Goal: Communication & Community: Answer question/provide support

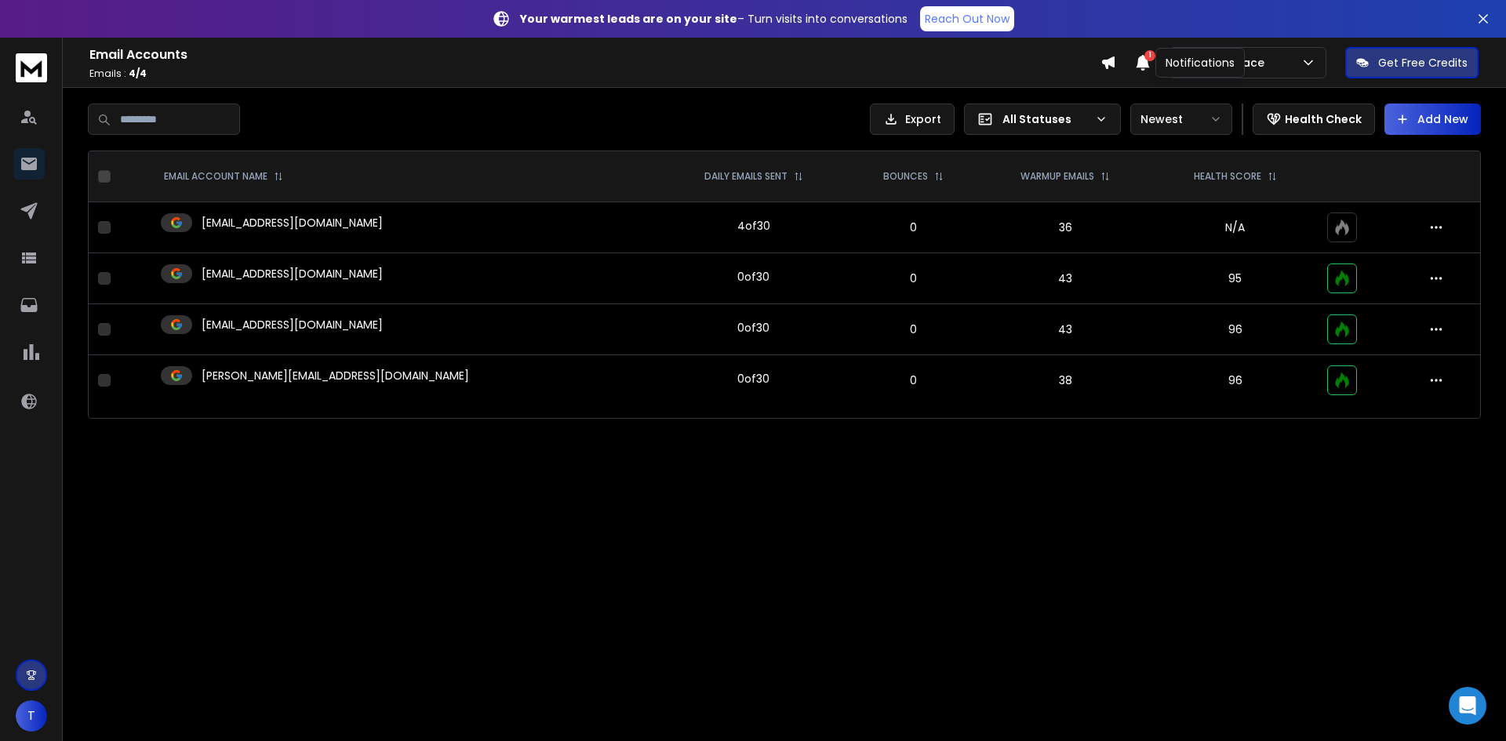
click at [1141, 64] on icon at bounding box center [1143, 62] width 14 height 16
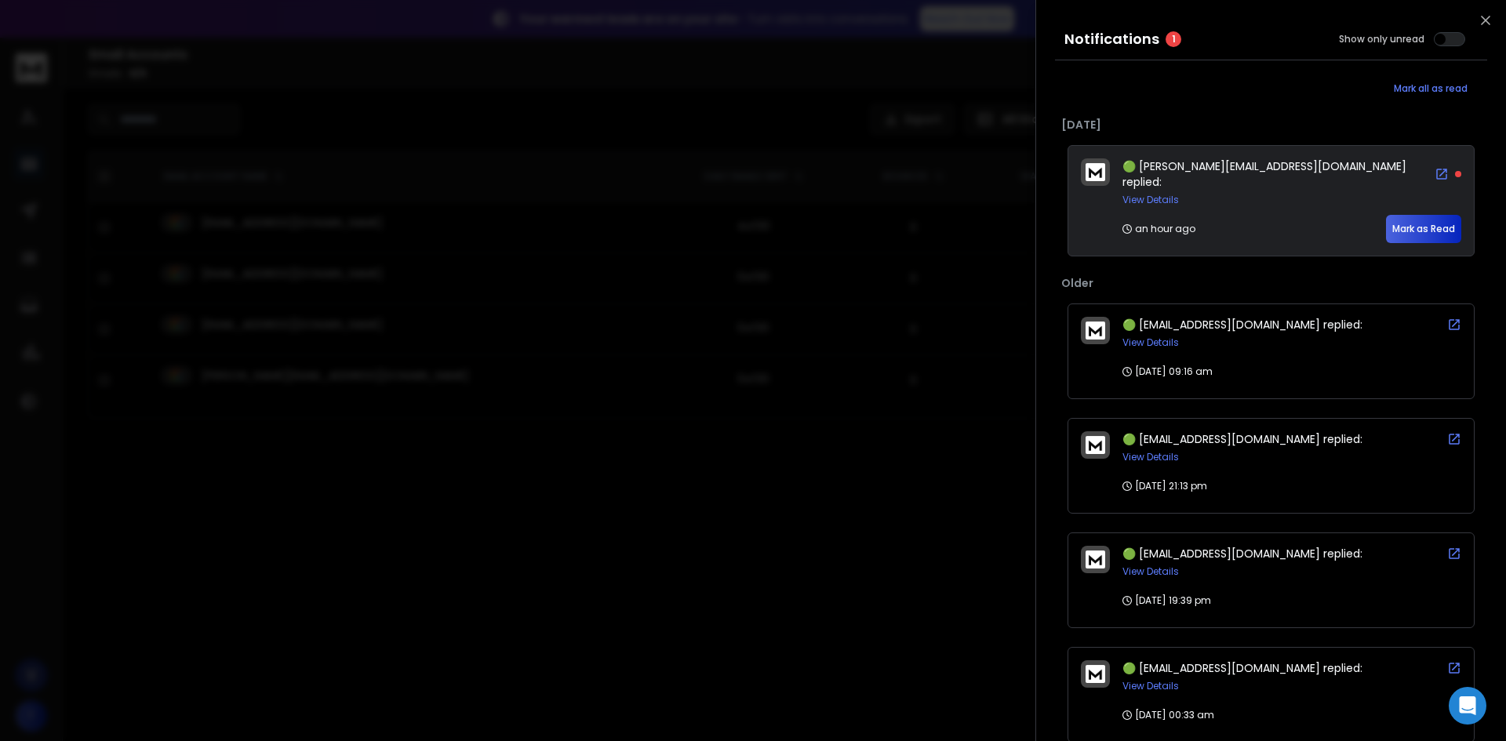
click at [1299, 186] on div "🟢 john@fusionsolar.org replied: View Details an hour ago Mark as Read Mark as R…" at bounding box center [1291, 200] width 339 height 85
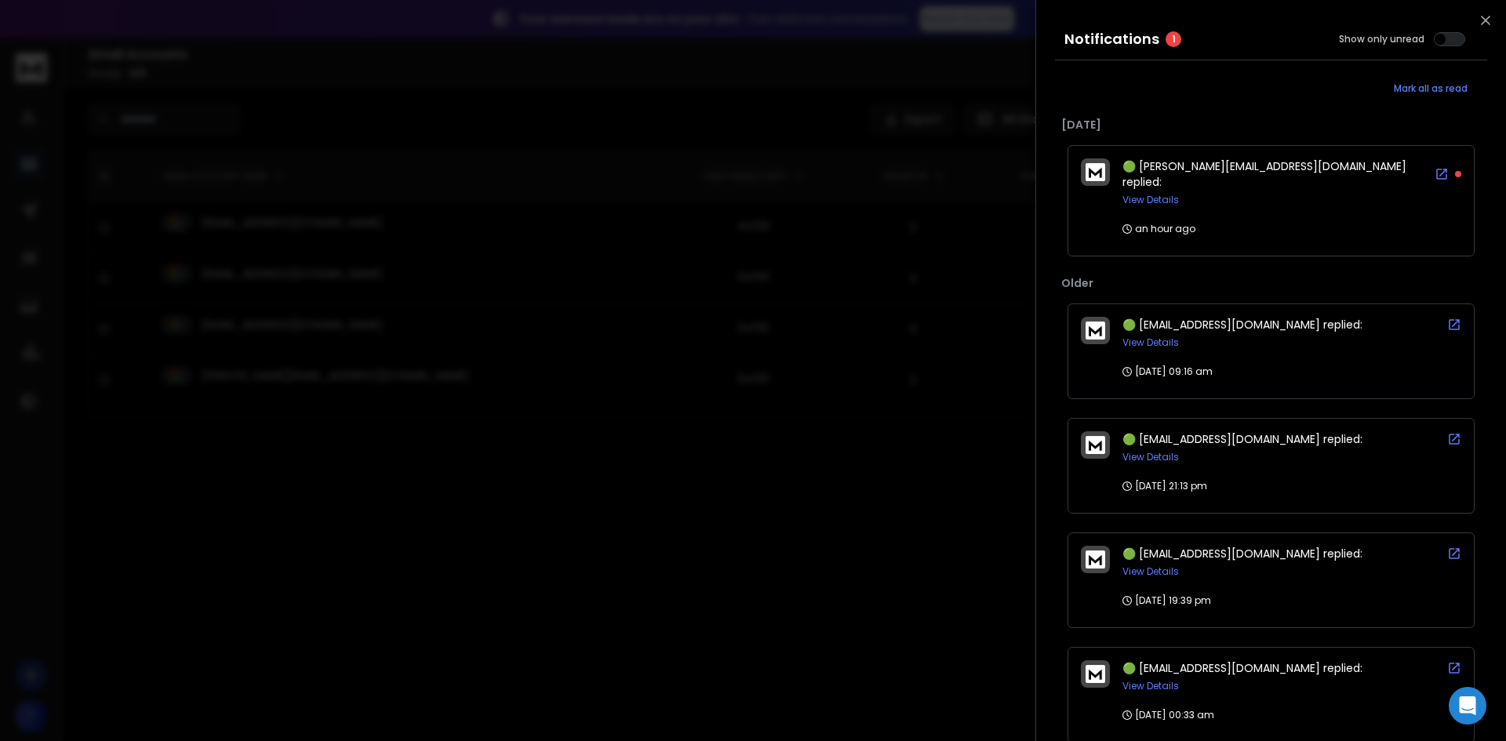
click at [1477, 23] on icon "button" at bounding box center [1485, 21] width 16 height 16
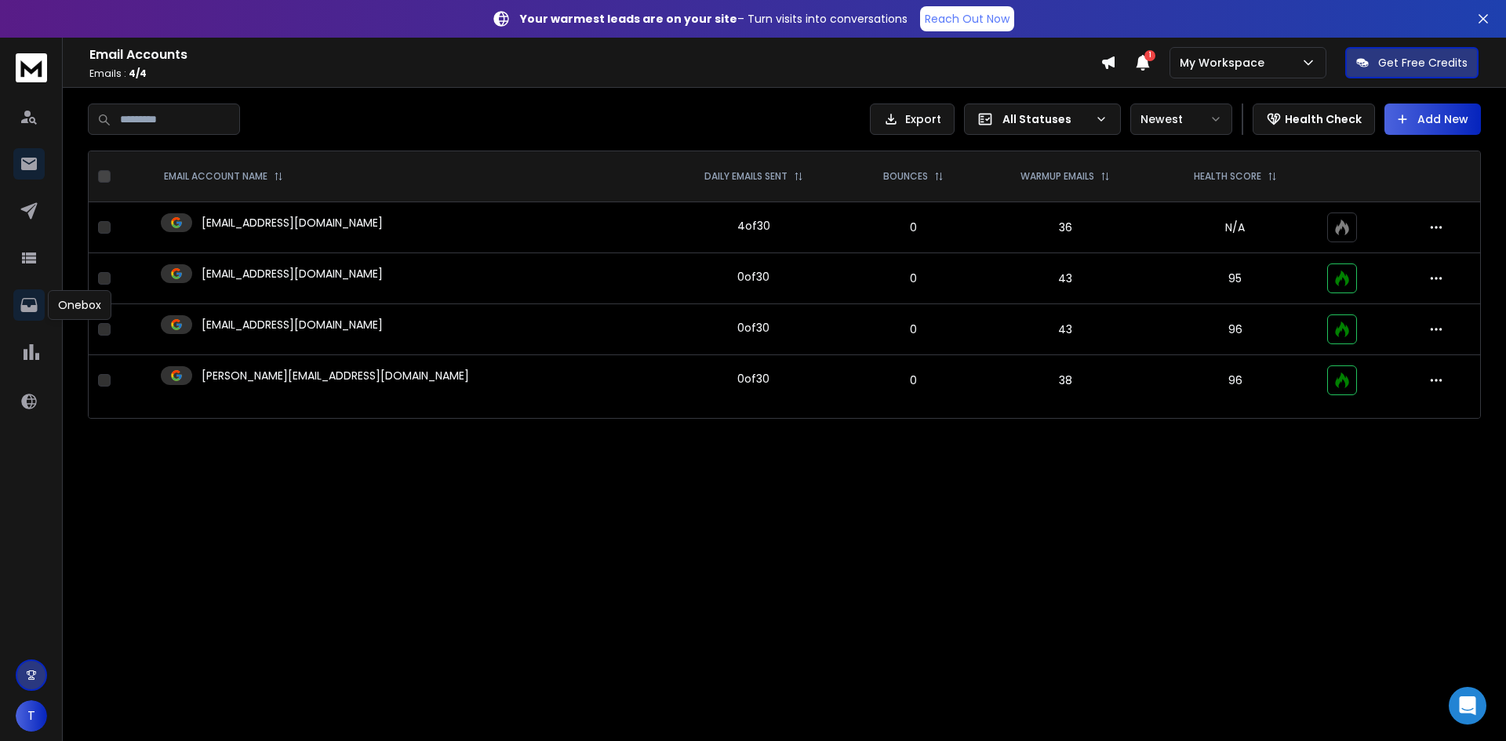
click at [21, 303] on icon at bounding box center [28, 305] width 16 height 14
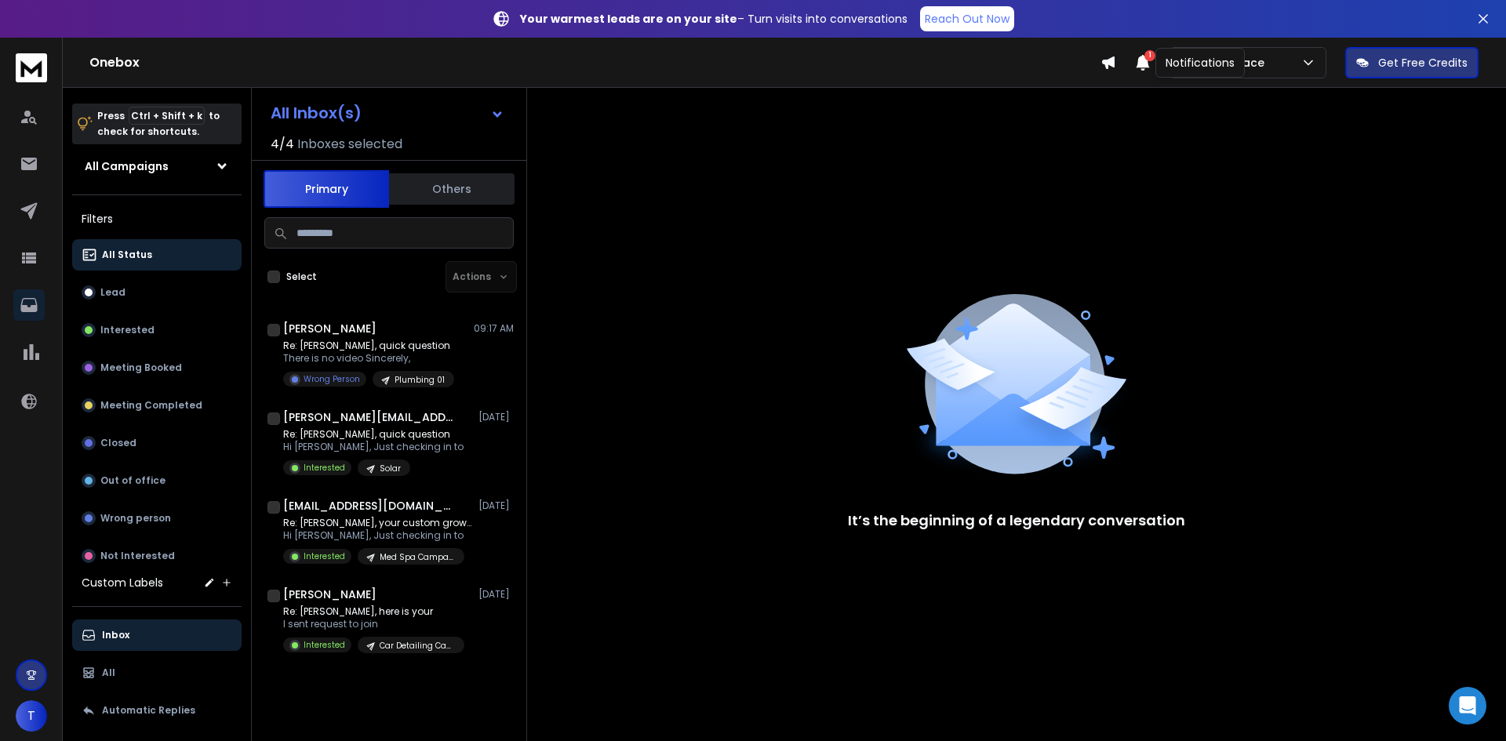
click at [1144, 66] on icon at bounding box center [1143, 62] width 14 height 16
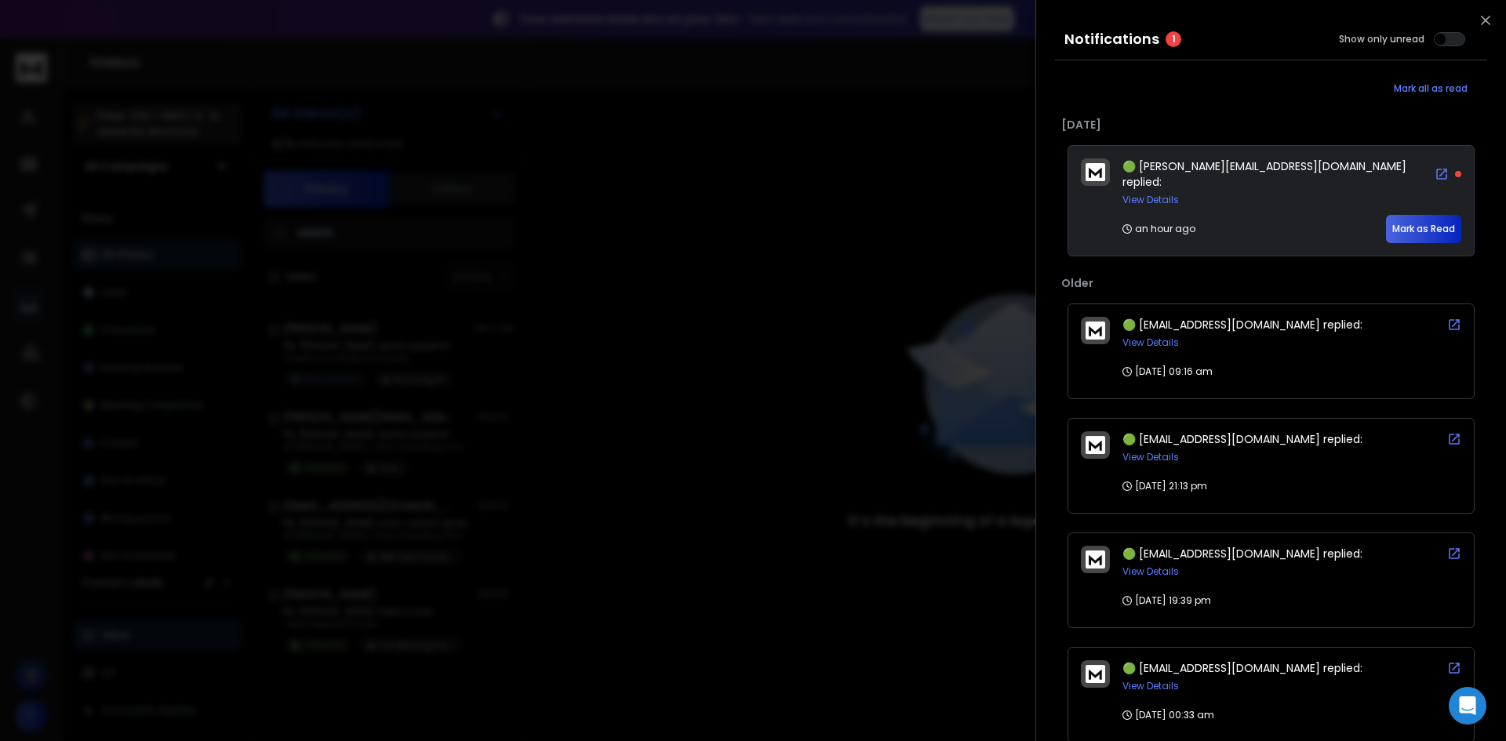
click at [1216, 182] on div "🟢 john@fusionsolar.org replied: View Details an hour ago Mark as Read Mark as R…" at bounding box center [1291, 200] width 339 height 85
click at [1219, 184] on div "🟢 john@fusionsolar.org replied: View Details an hour ago Mark as Read Mark as R…" at bounding box center [1291, 200] width 339 height 85
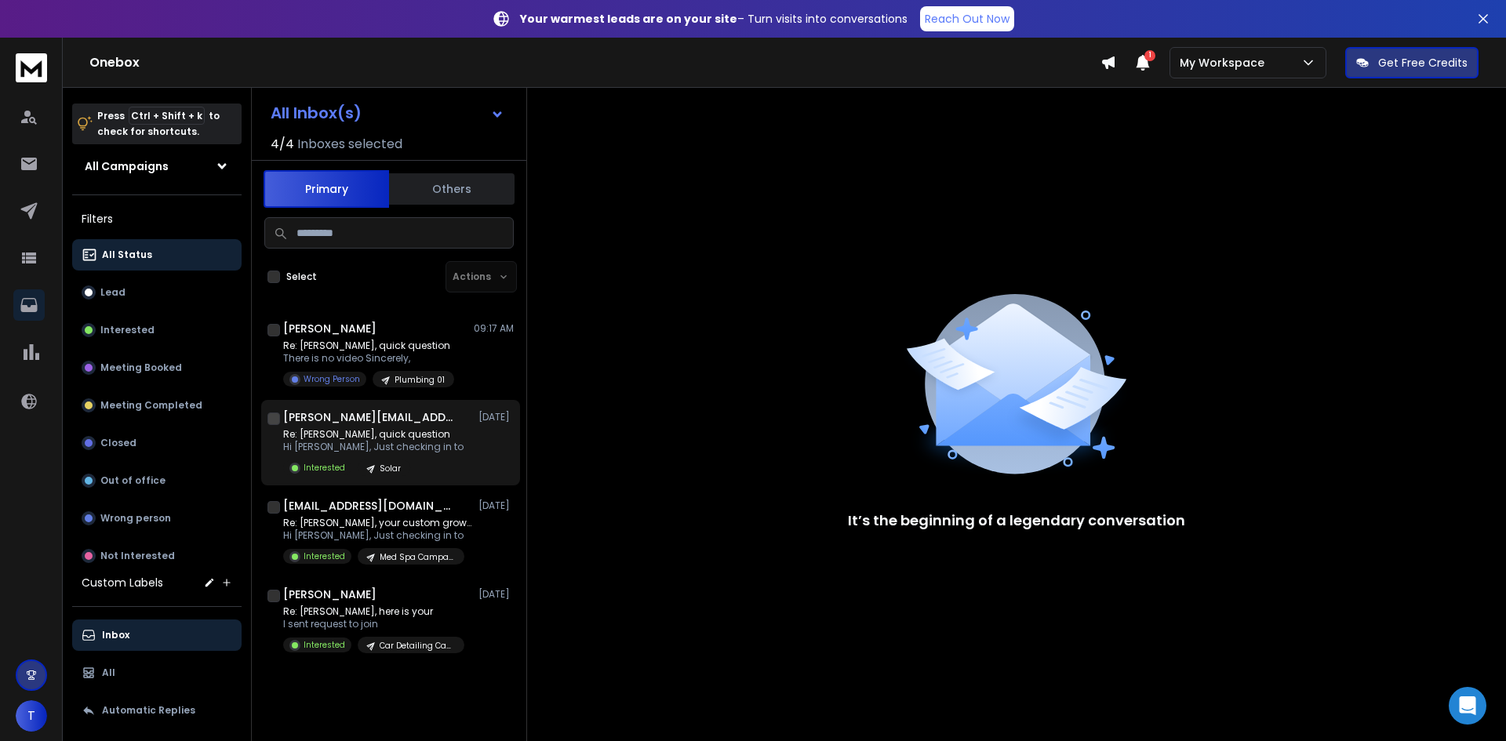
click at [431, 423] on div "john@fusionsolar.org 10 Aug" at bounding box center [398, 417] width 231 height 16
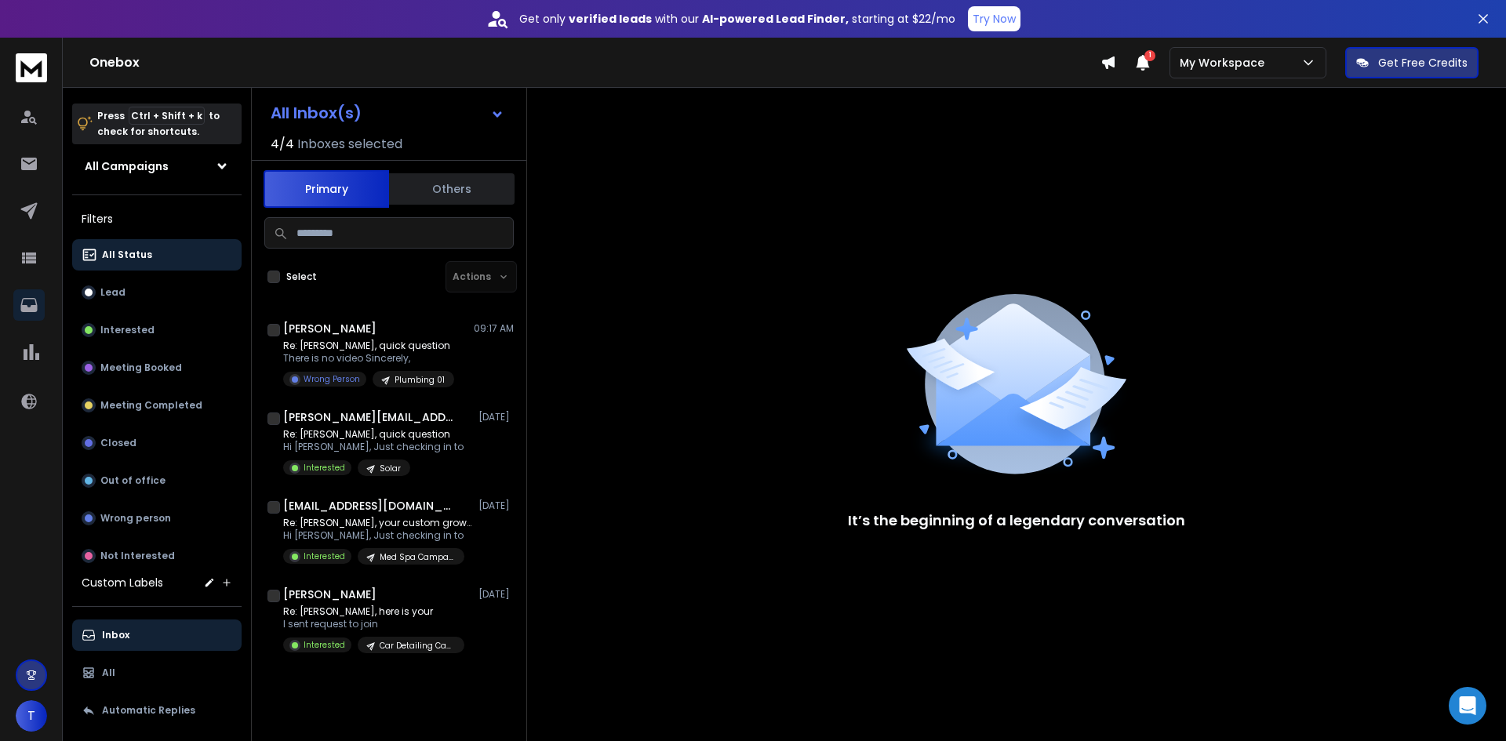
click at [1154, 64] on div "1 My Workspace Get Free Credits" at bounding box center [1289, 62] width 378 height 31
click at [1143, 64] on icon at bounding box center [1143, 62] width 14 height 16
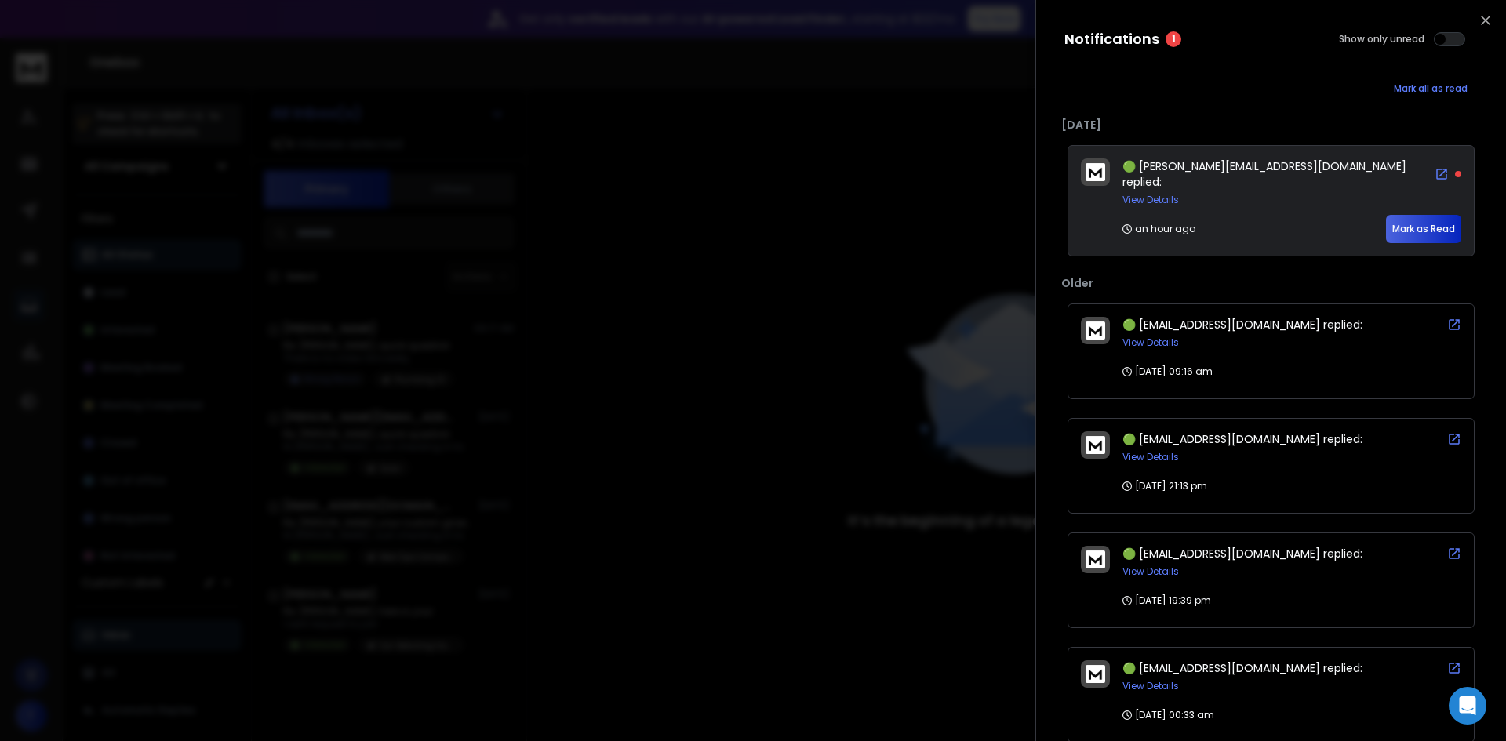
click at [1241, 191] on div "🟢 john@fusionsolar.org replied: View Details an hour ago Mark as Read Mark as R…" at bounding box center [1291, 200] width 339 height 85
click at [1149, 194] on div "View Details" at bounding box center [1150, 200] width 56 height 13
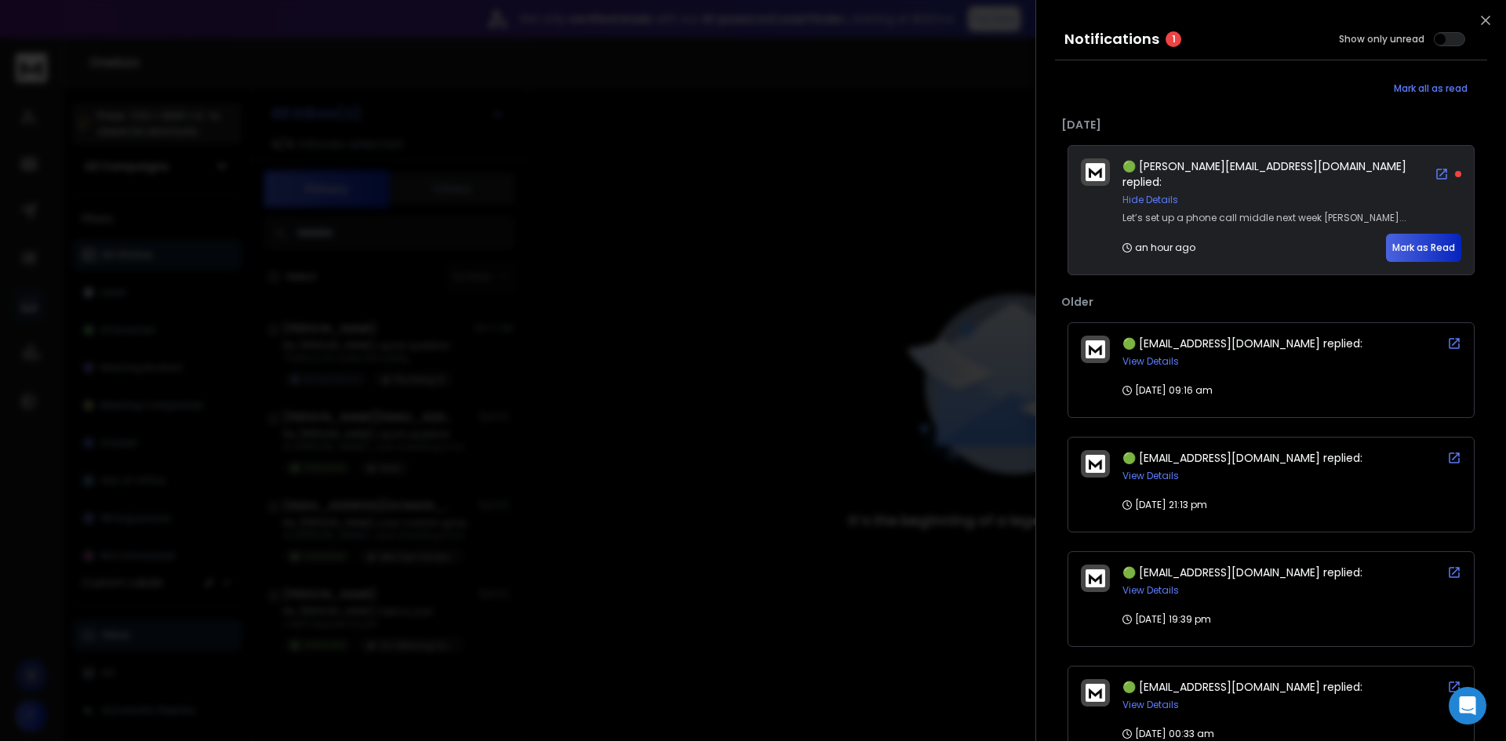
click at [1442, 167] on icon at bounding box center [1441, 174] width 14 height 14
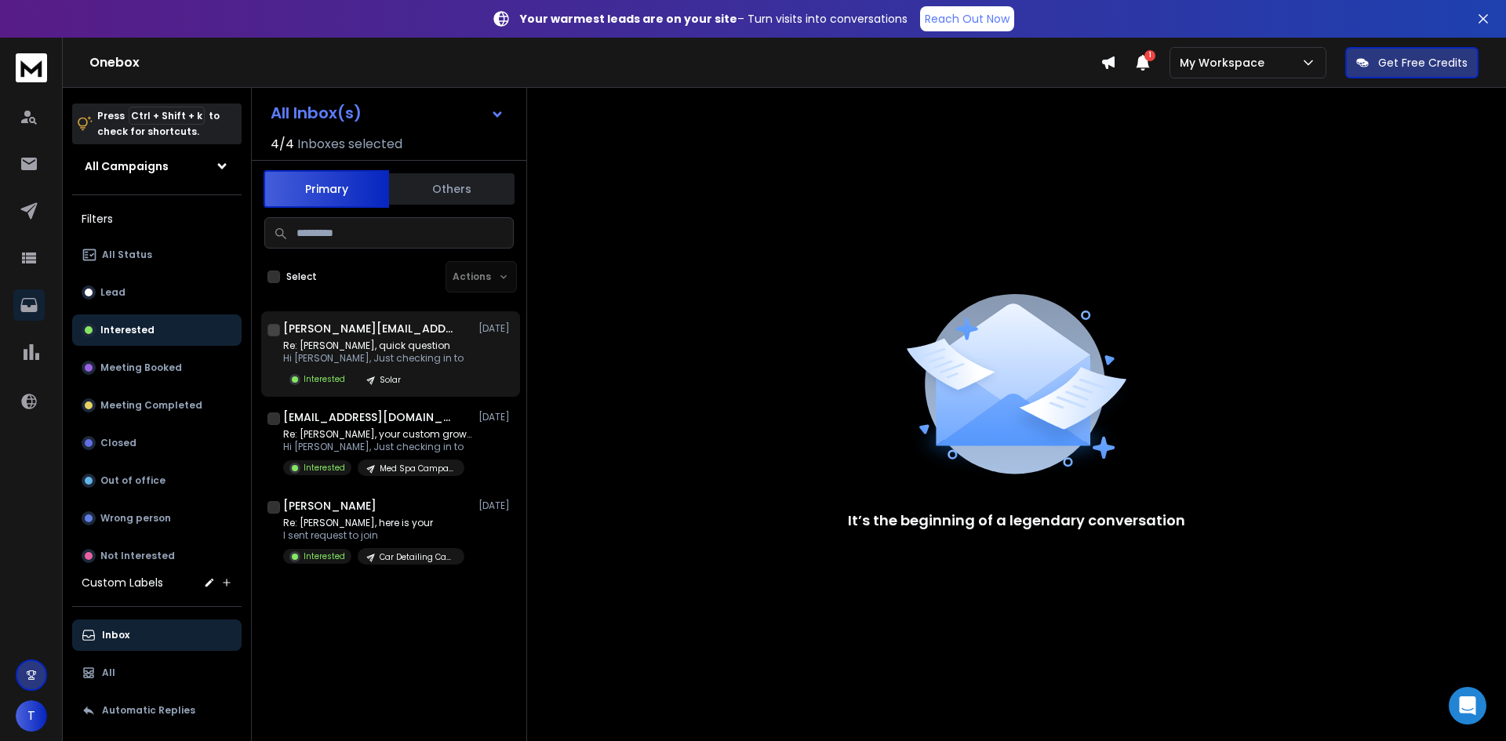
click at [424, 348] on div "Re: [PERSON_NAME], quick question Hi [PERSON_NAME], Just checking in to Interes…" at bounding box center [398, 364] width 231 height 48
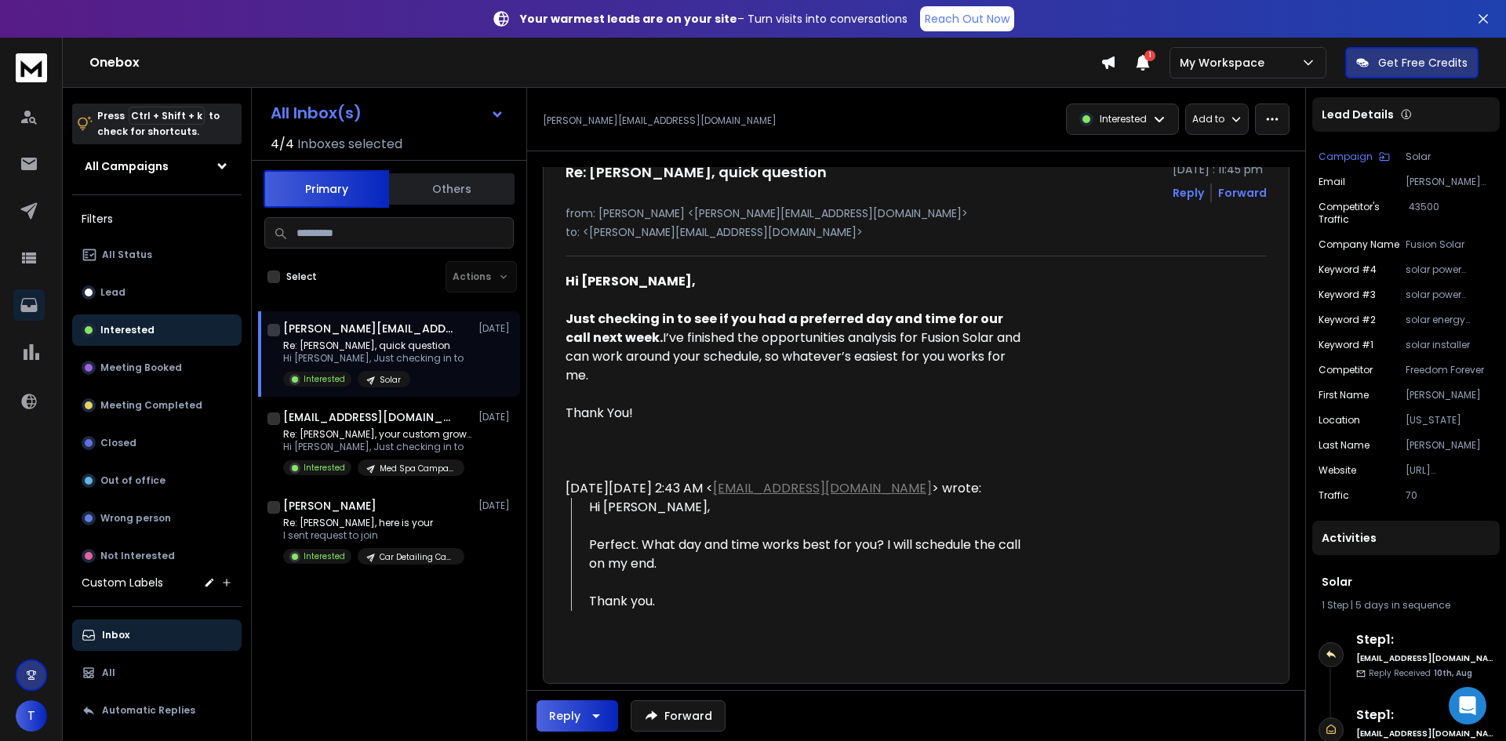
scroll to position [134, 0]
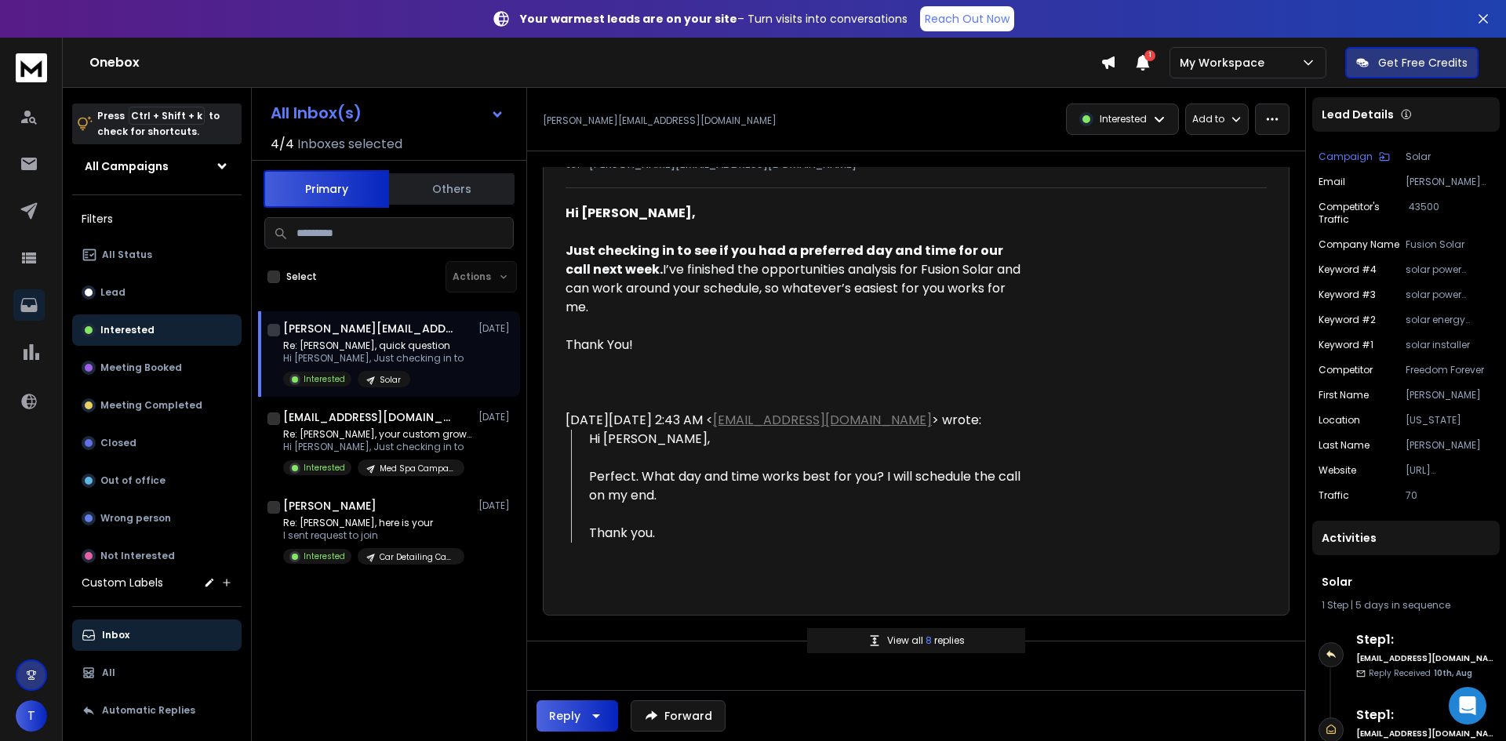
click at [925, 639] on span "8" at bounding box center [929, 640] width 9 height 13
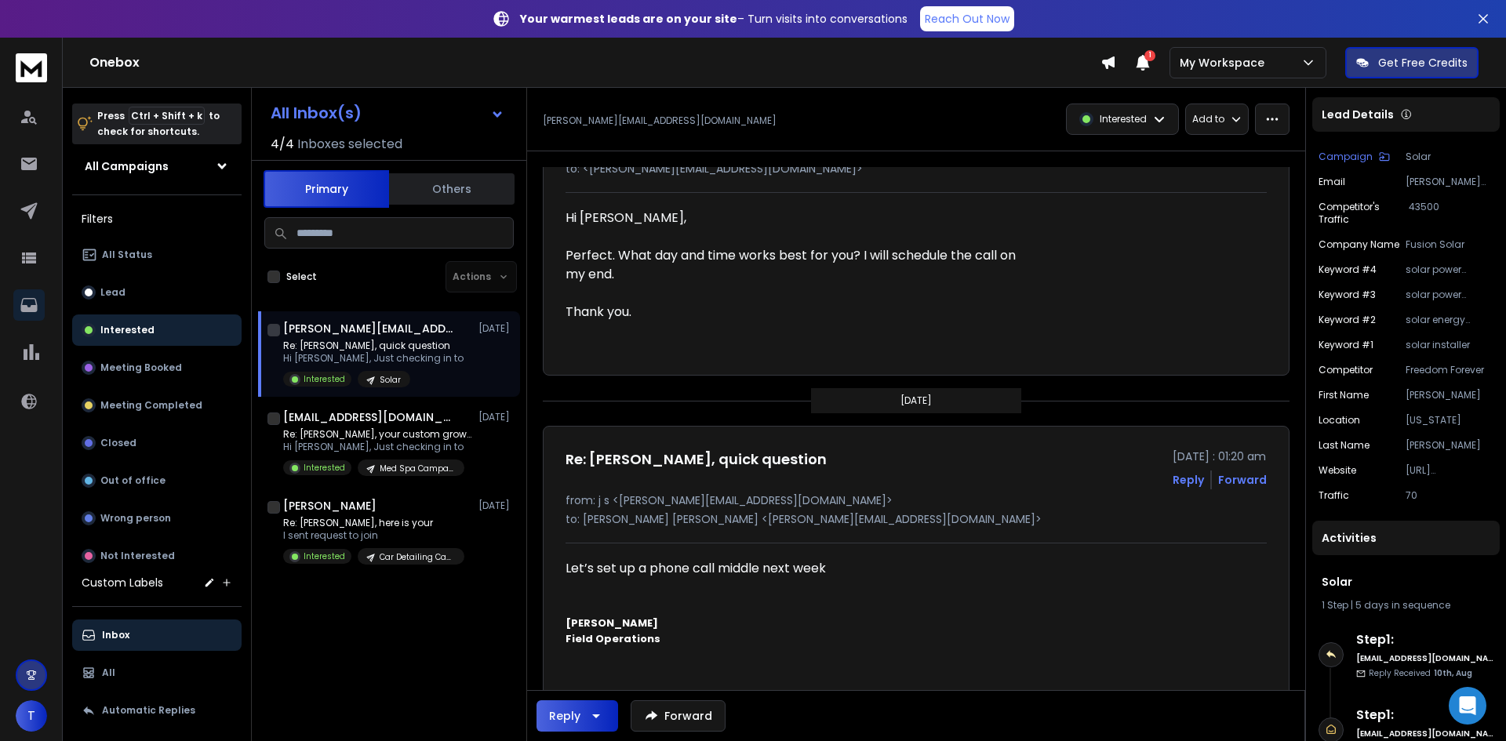
scroll to position [761, 0]
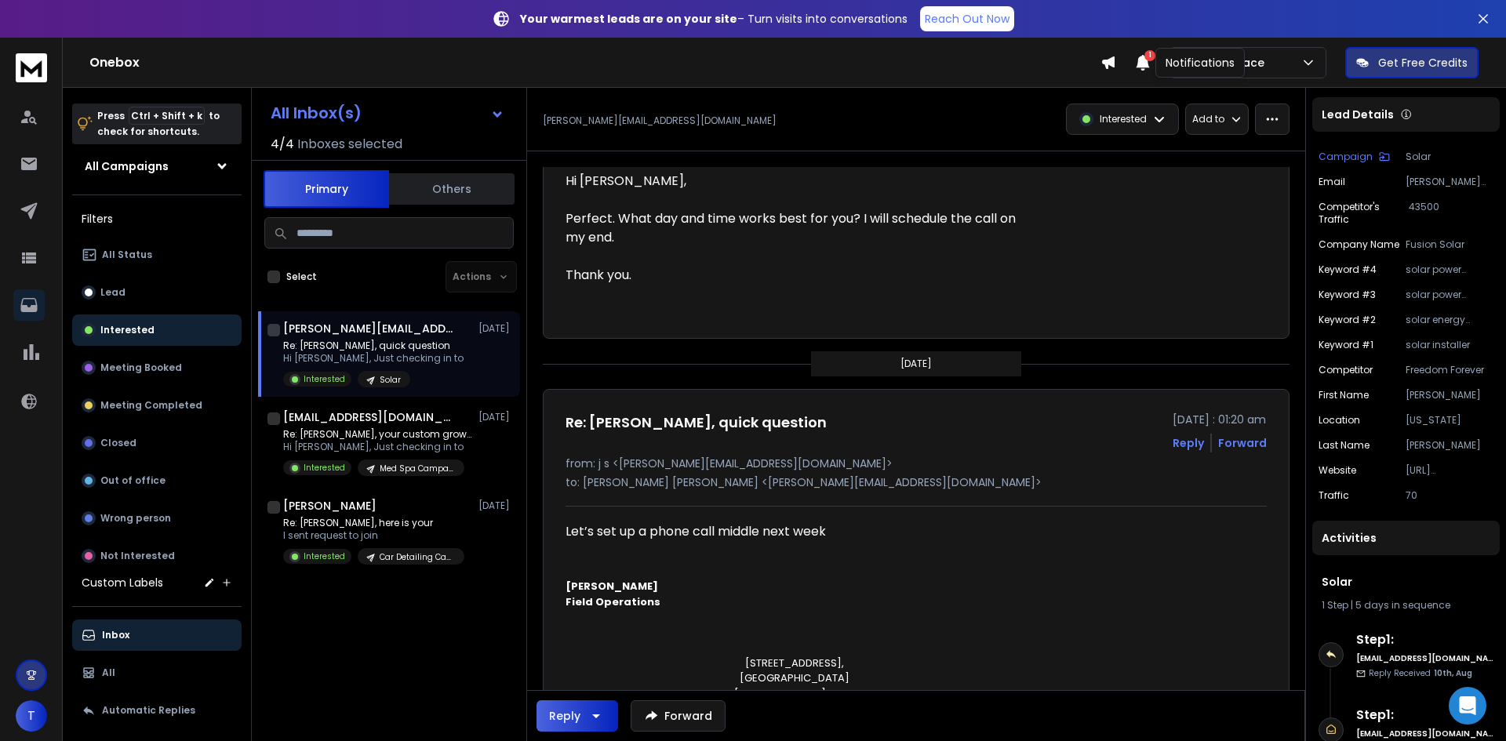
click at [1146, 55] on span "1" at bounding box center [1149, 55] width 11 height 11
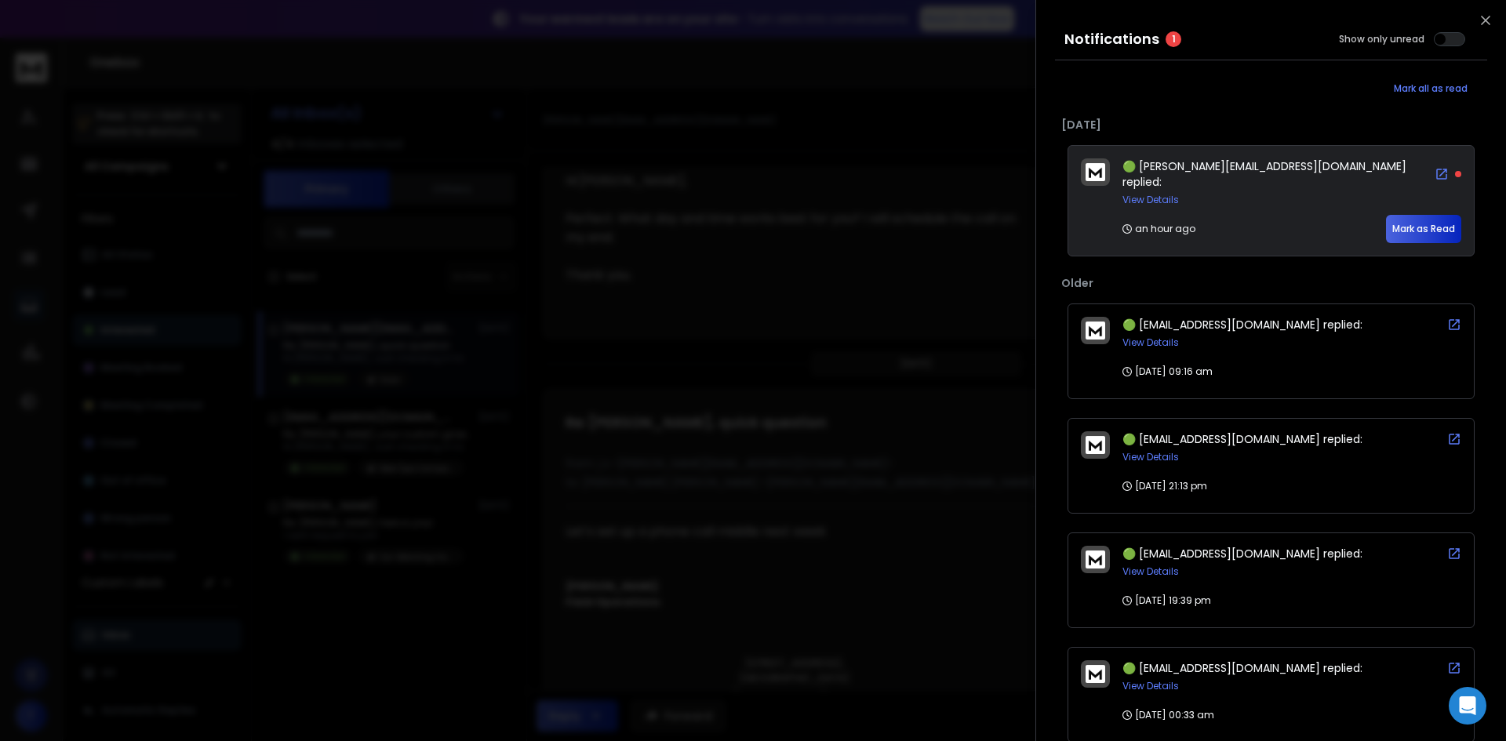
click at [1158, 194] on div "View Details" at bounding box center [1150, 200] width 56 height 13
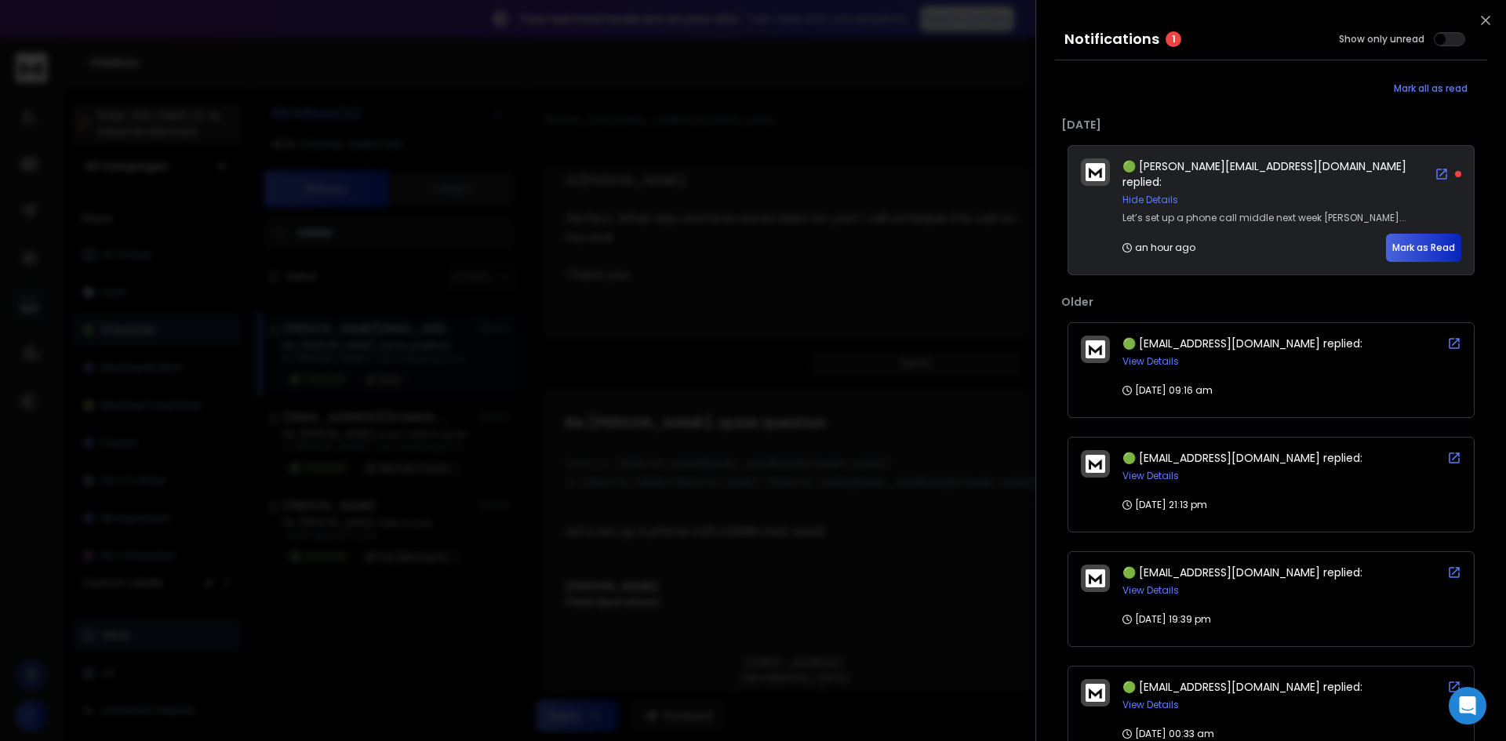
click at [1427, 234] on button "Mark as Read" at bounding box center [1423, 248] width 75 height 28
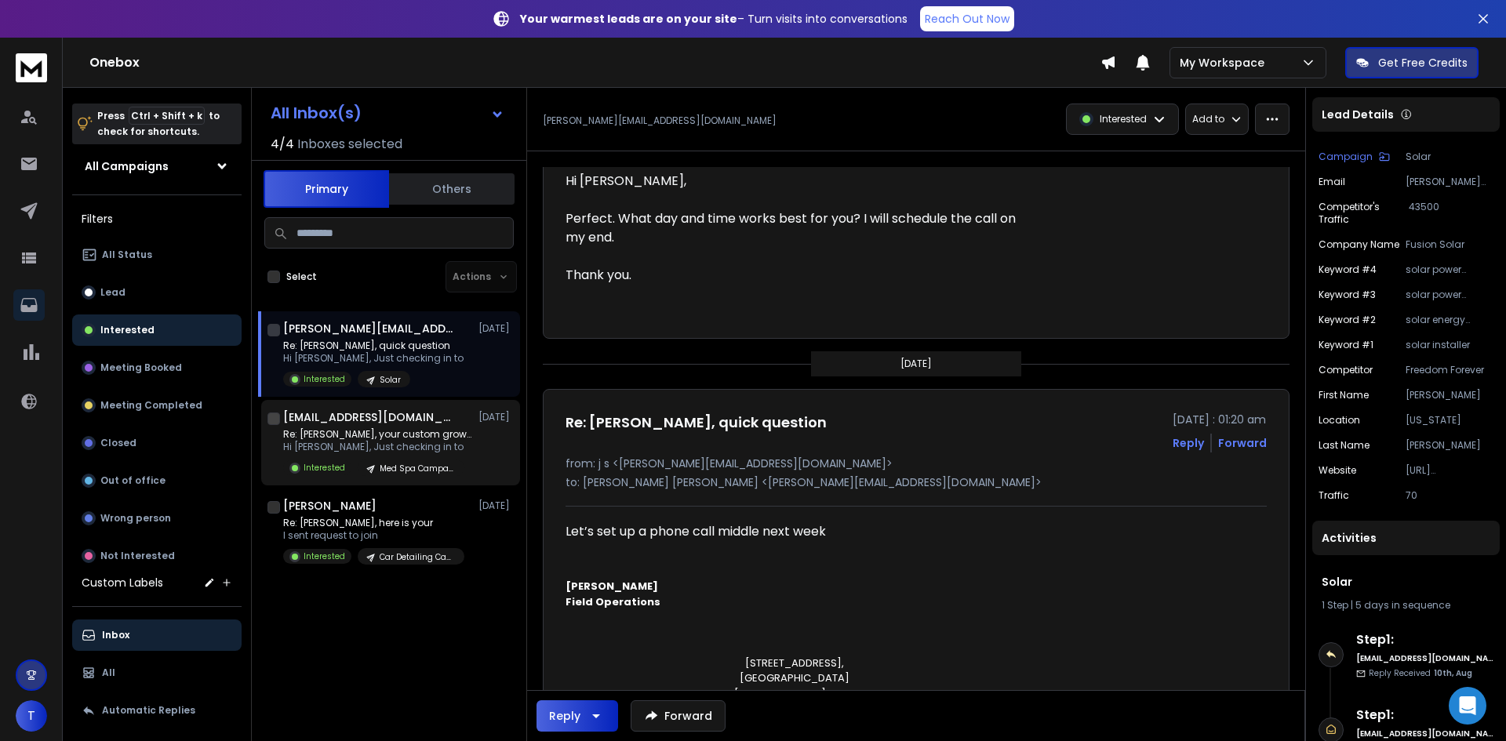
click at [427, 419] on div "[EMAIL_ADDRESS][DOMAIN_NAME] [DATE]" at bounding box center [398, 417] width 231 height 16
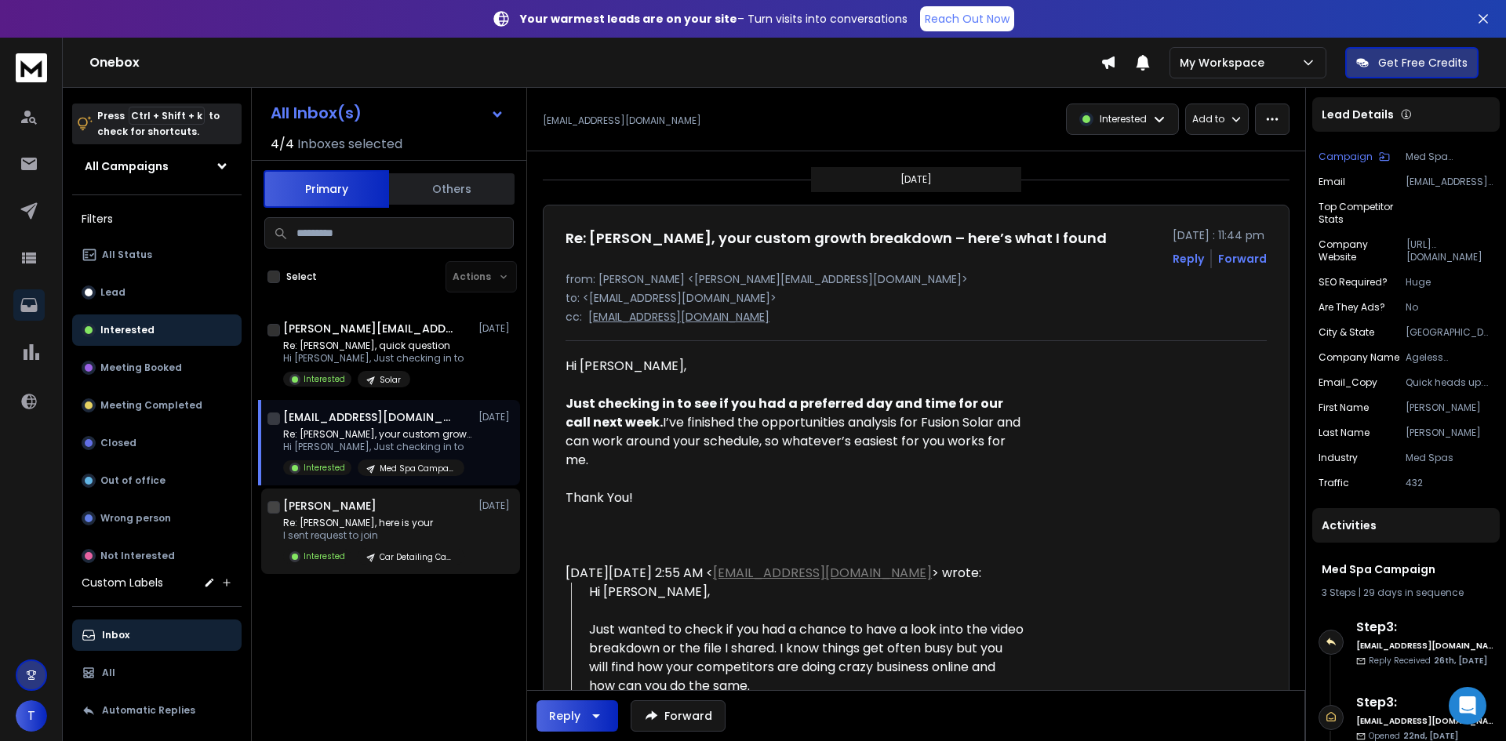
click at [404, 511] on div "[PERSON_NAME] [DATE]" at bounding box center [398, 506] width 231 height 16
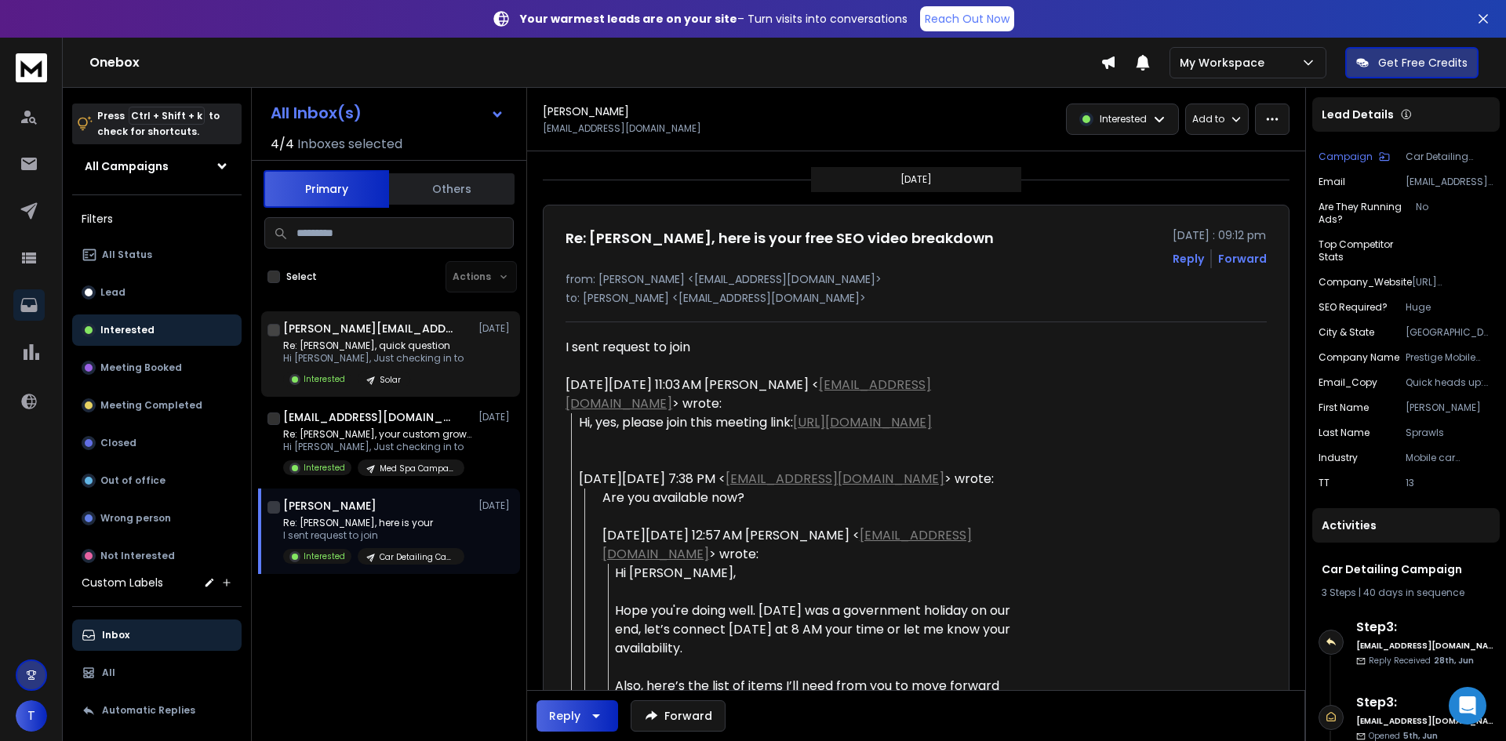
click at [425, 360] on div "Re: [PERSON_NAME], quick question Hi [PERSON_NAME], Just checking in to Interes…" at bounding box center [398, 364] width 231 height 48
